Goal: Task Accomplishment & Management: Manage account settings

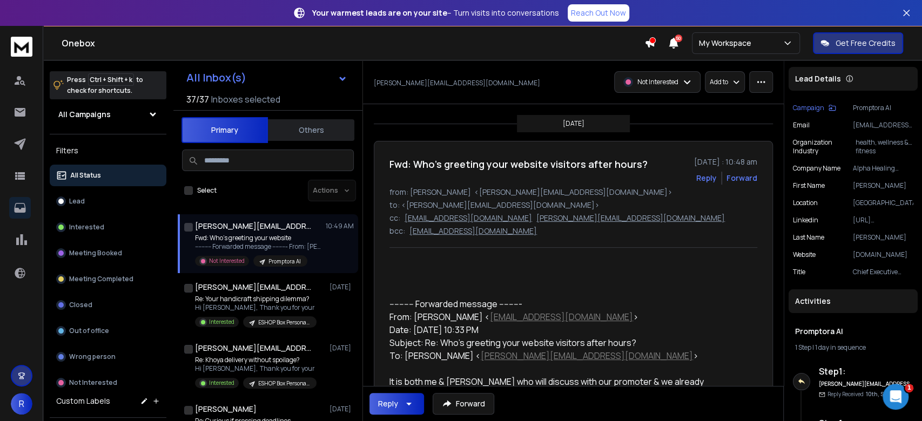
scroll to position [144, 0]
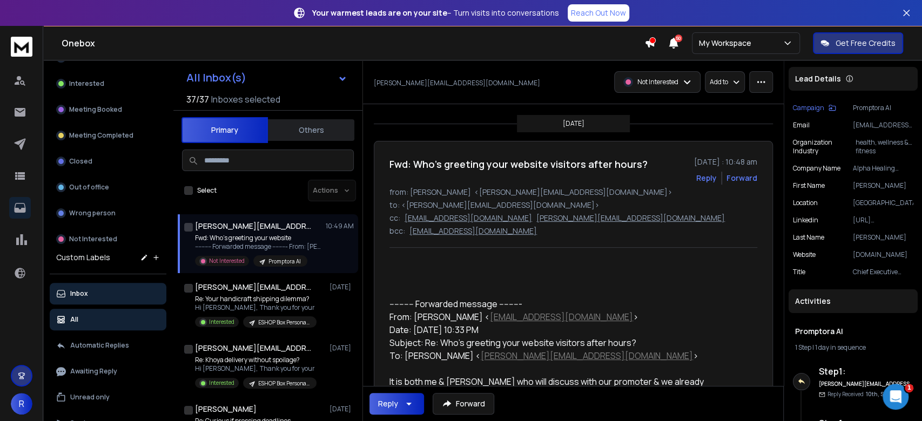
click at [107, 323] on button "All" at bounding box center [108, 320] width 117 height 22
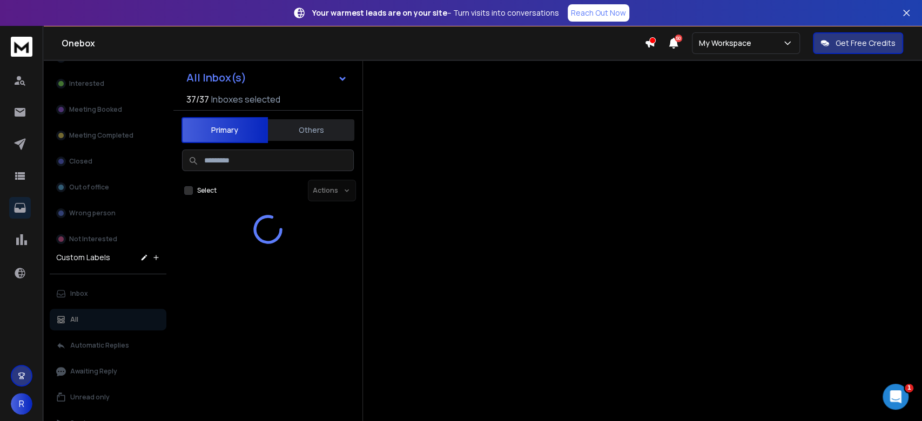
click at [107, 323] on div "Inbox All Automatic Replies Awaiting Reply Unread only Sent Archive" at bounding box center [108, 384] width 117 height 203
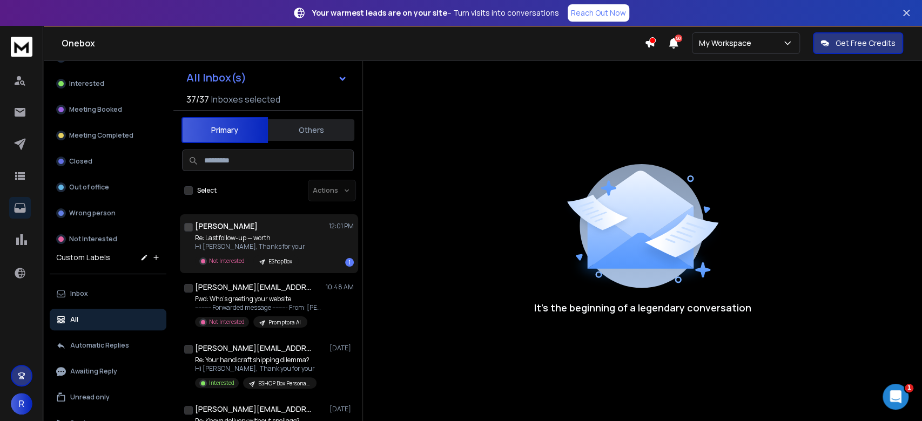
click at [279, 231] on div "Rahul Gupta 12:01 PM" at bounding box center [274, 226] width 159 height 11
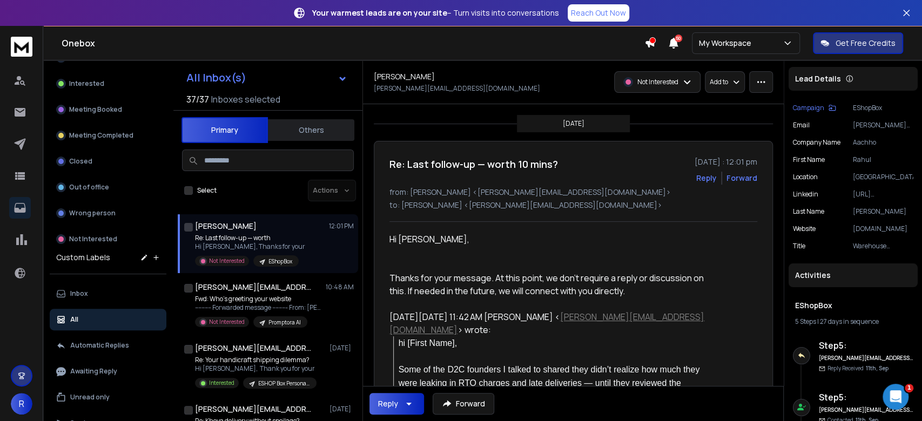
click at [682, 90] on div "Not Interested" at bounding box center [656, 82] width 85 height 21
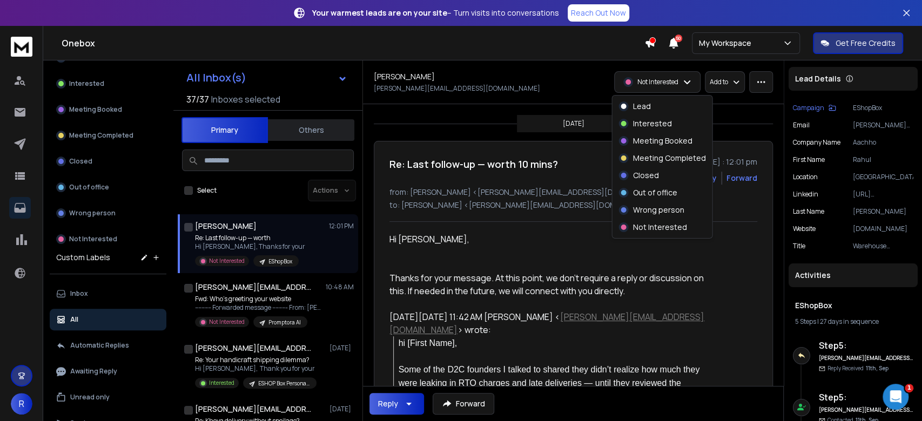
click at [525, 279] on p "Thanks for your message. At this point, we don’t require a reply or discussion …" at bounding box center [546, 285] width 315 height 26
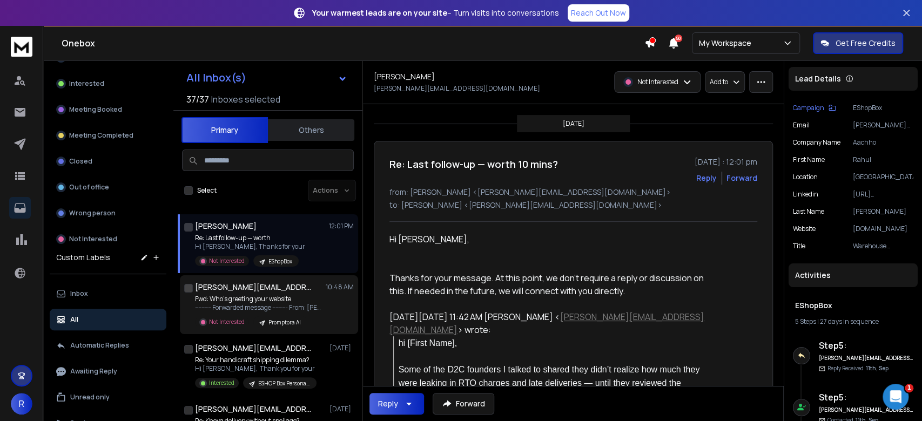
drag, startPoint x: 248, startPoint y: 295, endPoint x: 331, endPoint y: 298, distance: 83.2
click at [248, 295] on p "Fwd: Who’s greeting your website" at bounding box center [260, 299] width 130 height 9
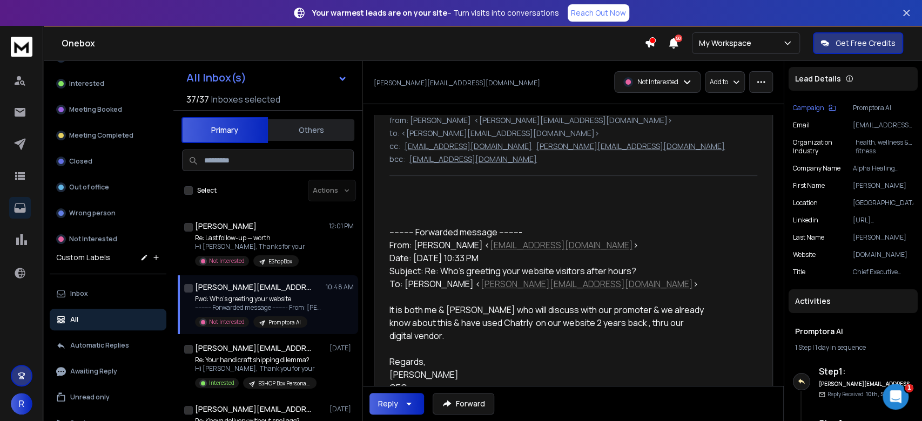
scroll to position [0, 0]
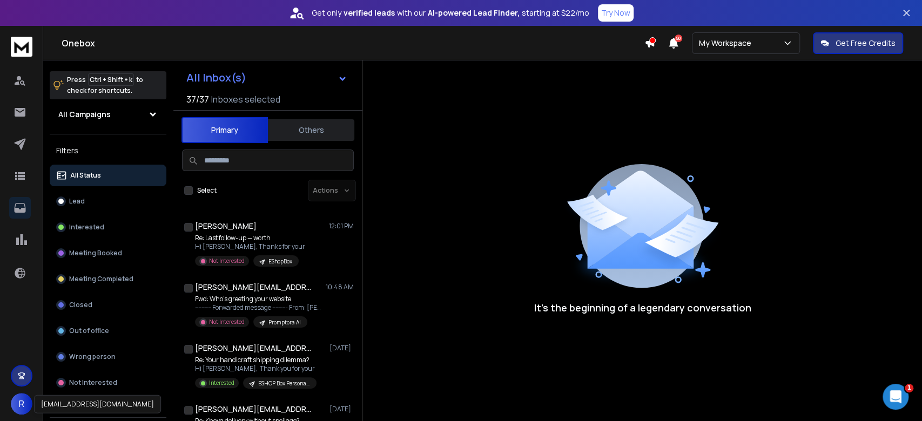
click at [21, 403] on span "R" at bounding box center [22, 404] width 22 height 22
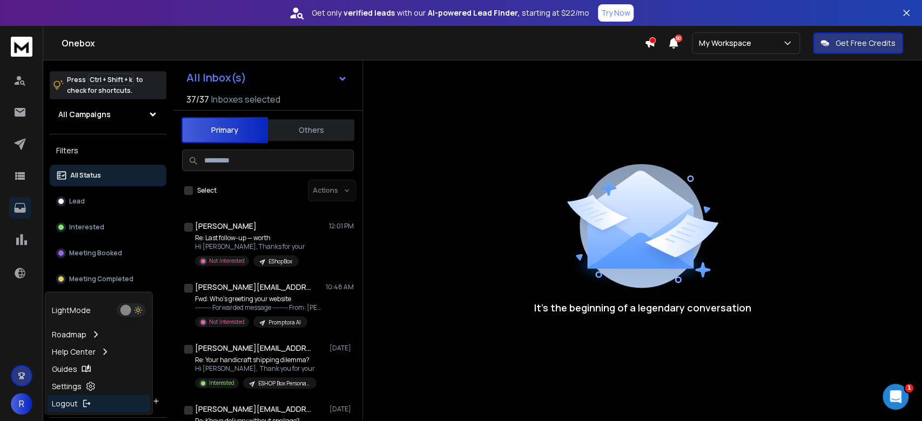
click at [59, 400] on p "Logout" at bounding box center [65, 403] width 26 height 11
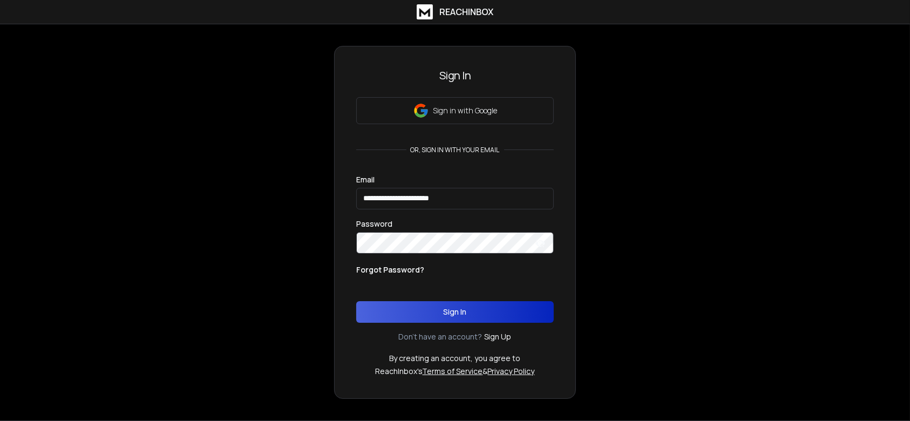
click at [465, 205] on input "**********" at bounding box center [455, 199] width 198 height 22
type input "**********"
click at [470, 309] on button "Sign In" at bounding box center [455, 312] width 198 height 22
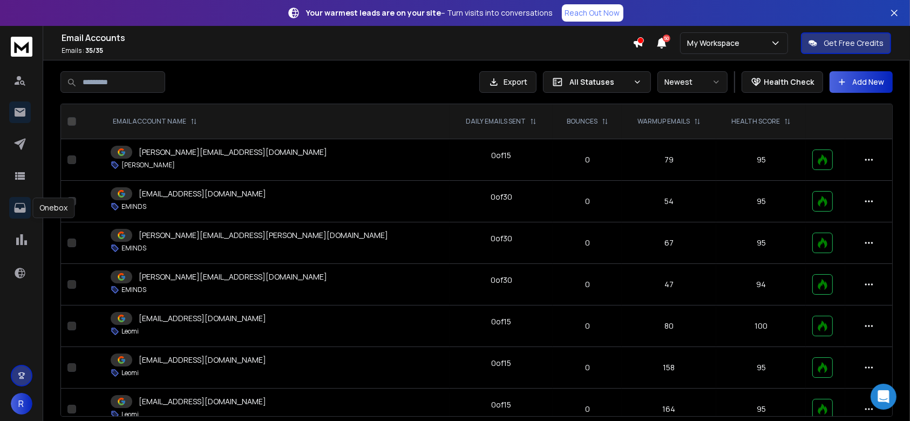
click at [22, 209] on icon at bounding box center [19, 208] width 11 height 10
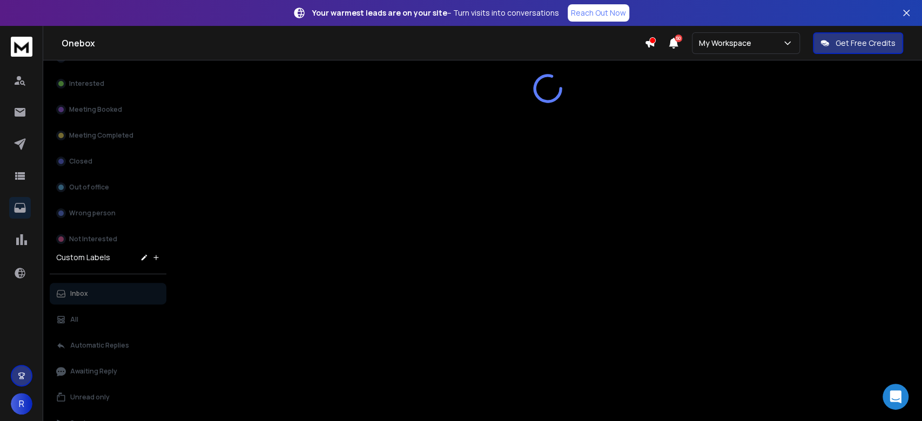
scroll to position [202, 0]
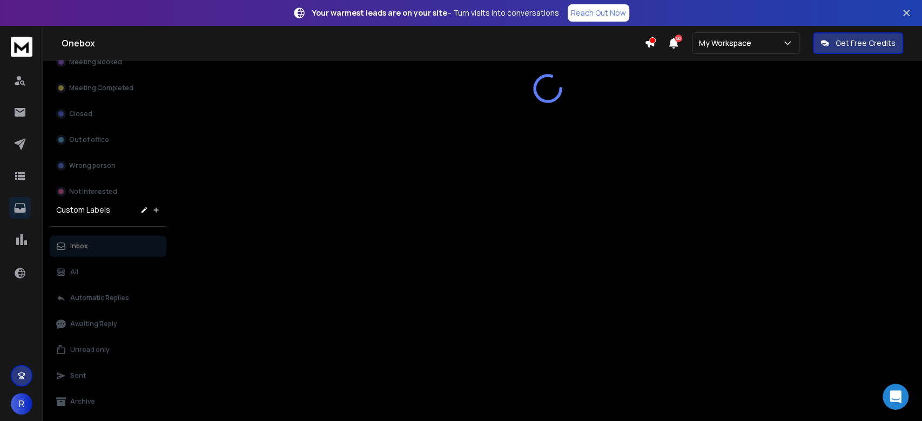
click at [93, 257] on div "Inbox All Automatic Replies Awaiting Reply Unread only Sent Archive" at bounding box center [108, 336] width 117 height 203
click at [73, 261] on div "Inbox All Automatic Replies Awaiting Reply Unread only Sent Archive" at bounding box center [108, 336] width 117 height 203
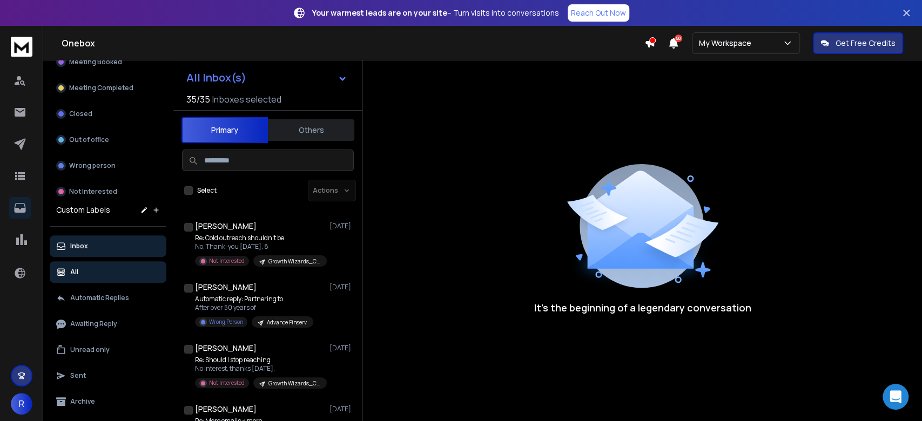
click at [76, 268] on p "All" at bounding box center [74, 272] width 8 height 9
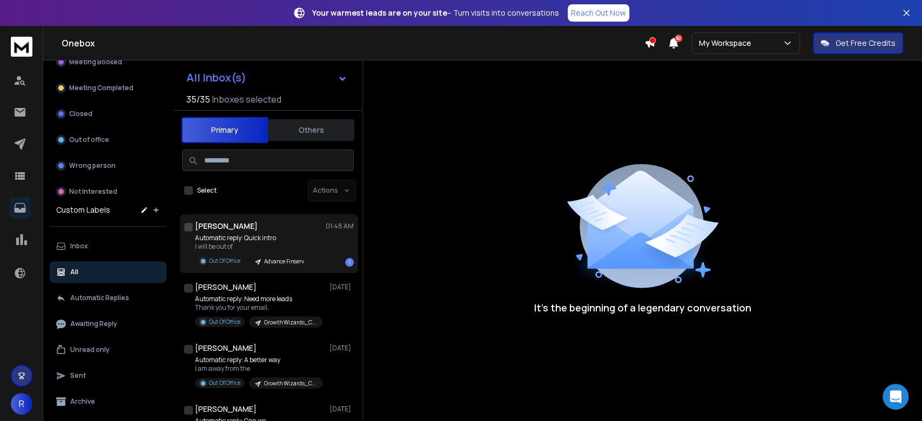
click at [320, 232] on div "Scott Steineman 01:48 AM Automatic reply: Quick intro I will be out of Out Of O…" at bounding box center [274, 244] width 159 height 46
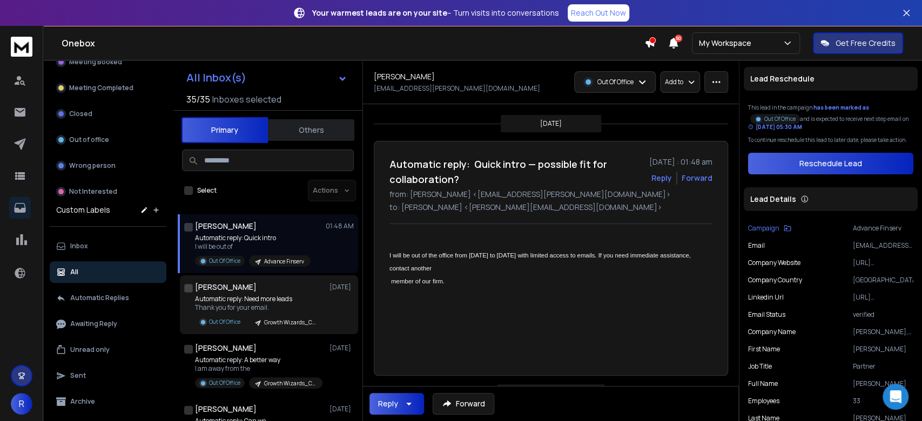
click at [327, 296] on div "Automatic reply: Need more leads Thank you for your email. Out Of Office Growth…" at bounding box center [274, 311] width 159 height 33
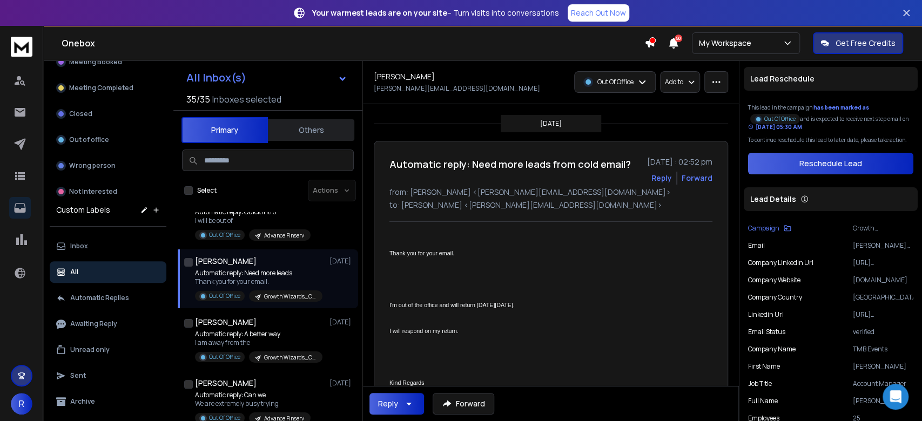
scroll to position [0, 0]
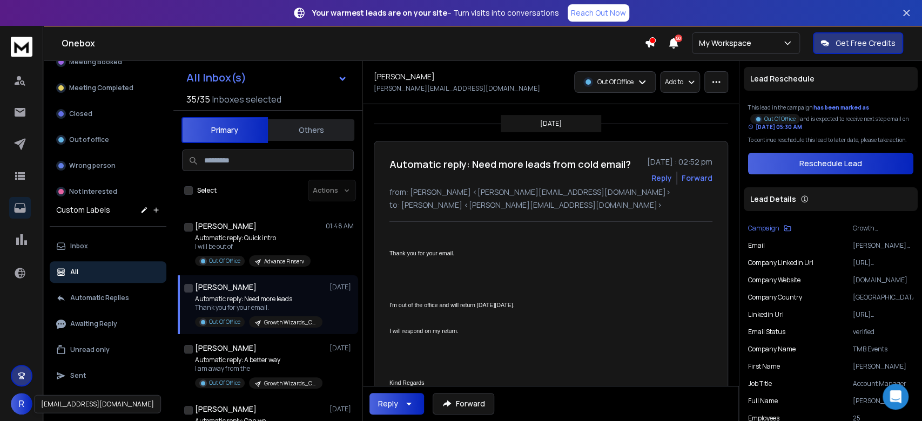
click at [17, 407] on span "R" at bounding box center [22, 404] width 22 height 22
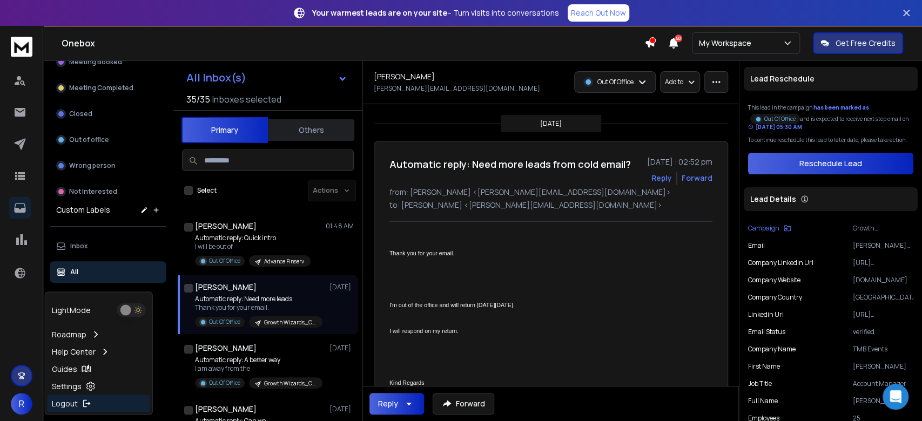
click at [102, 397] on div "Logout" at bounding box center [99, 403] width 103 height 17
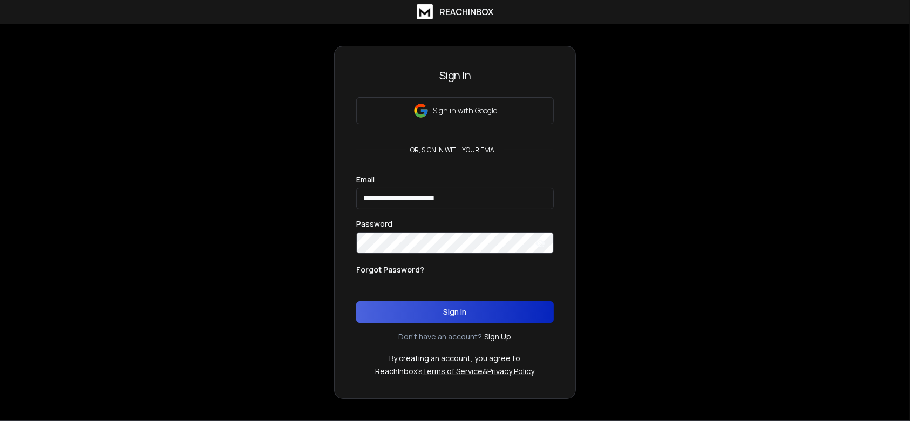
click at [430, 205] on input "**********" at bounding box center [455, 199] width 198 height 22
type input "**********"
click at [424, 303] on button "Sign In" at bounding box center [455, 312] width 198 height 22
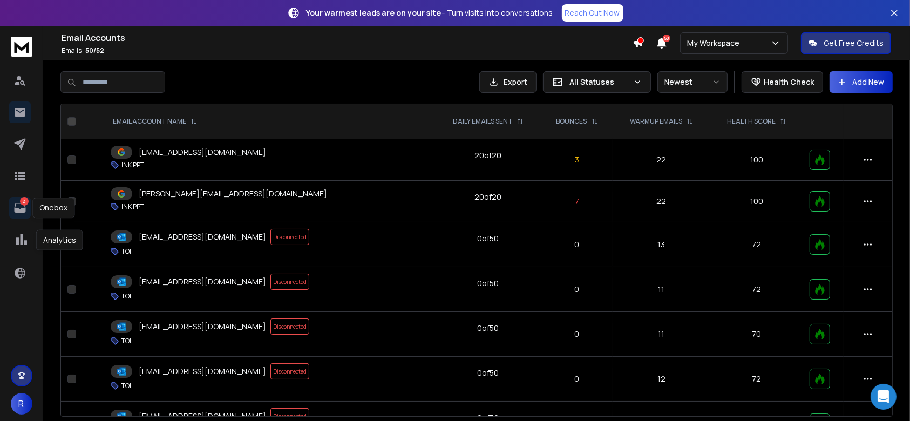
drag, startPoint x: 19, startPoint y: 201, endPoint x: 27, endPoint y: 199, distance: 8.3
click at [18, 201] on link "2" at bounding box center [20, 208] width 22 height 22
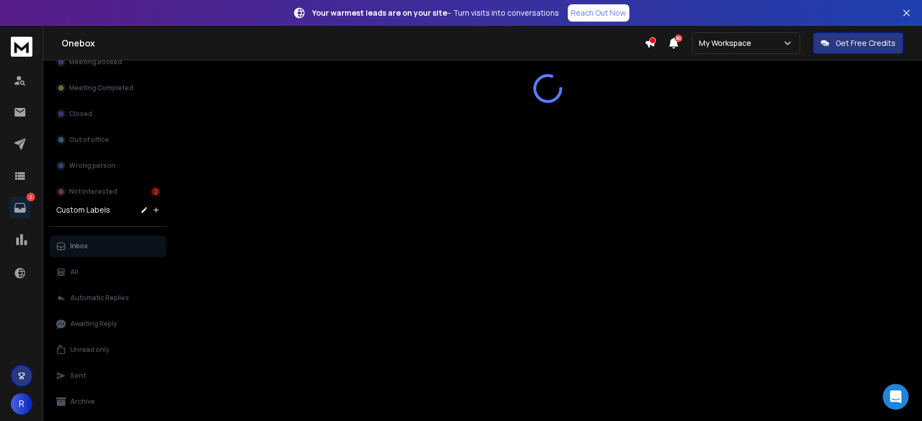
scroll to position [202, 0]
click at [81, 266] on div "Inbox All Automatic Replies Awaiting Reply Unread only Sent Archive" at bounding box center [108, 336] width 117 height 203
click at [82, 263] on div "Inbox All Automatic Replies Awaiting Reply Unread only Sent Archive" at bounding box center [108, 336] width 117 height 203
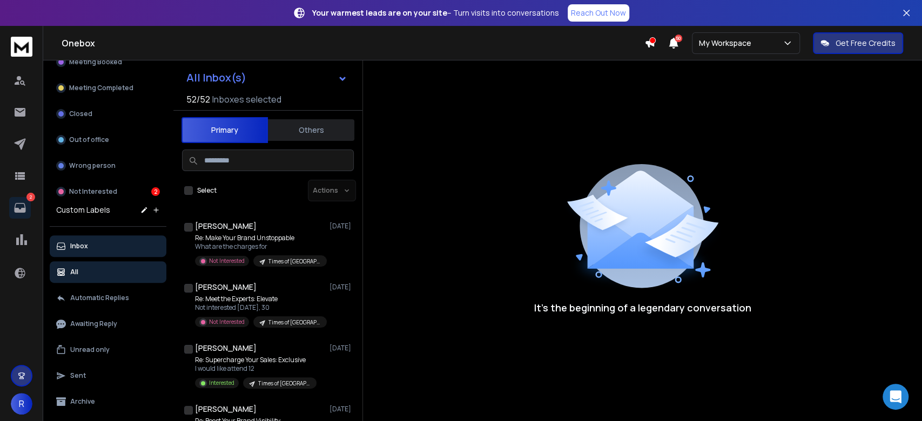
click at [90, 264] on button "All" at bounding box center [108, 272] width 117 height 22
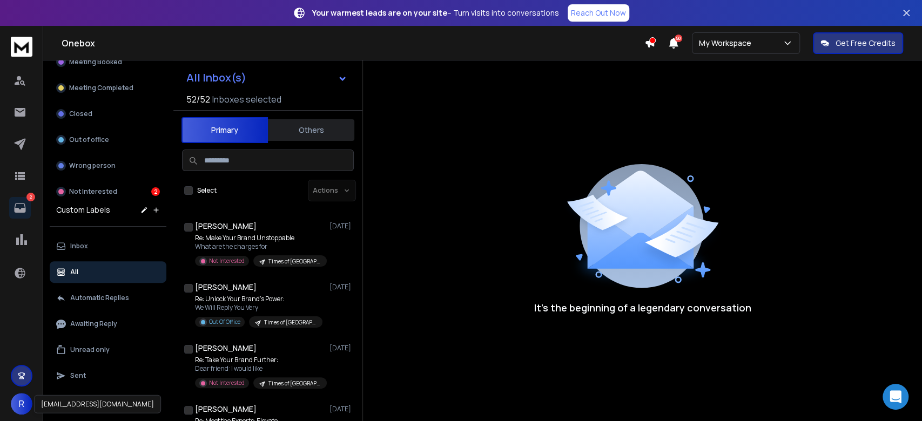
click at [24, 404] on span "R" at bounding box center [22, 404] width 22 height 22
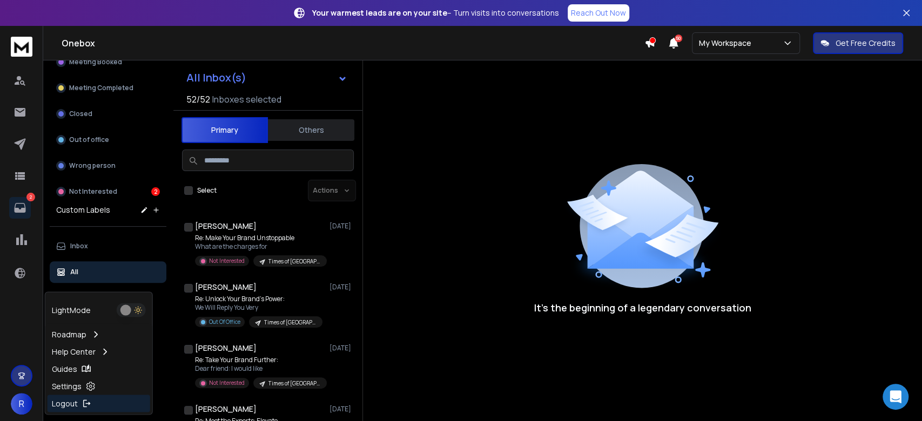
click at [93, 403] on div "Logout" at bounding box center [99, 403] width 103 height 17
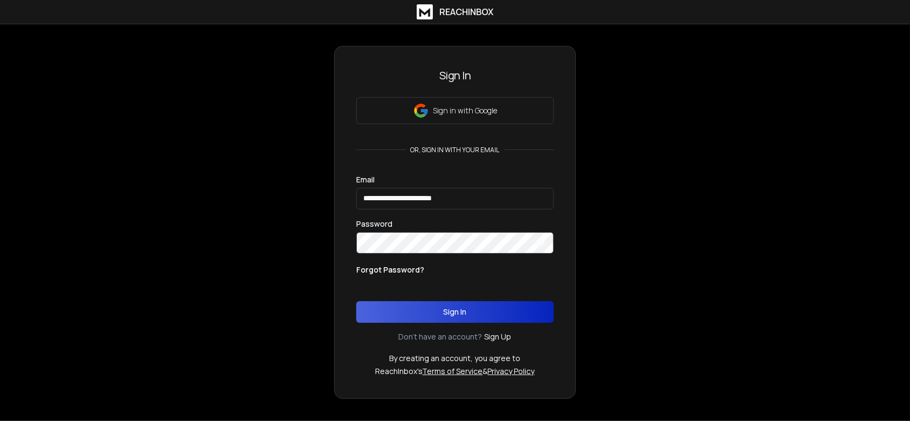
click at [499, 200] on input "**********" at bounding box center [455, 199] width 198 height 22
type input "**********"
click at [450, 313] on button "Sign In" at bounding box center [455, 312] width 198 height 22
